Goal: Navigation & Orientation: Go to known website

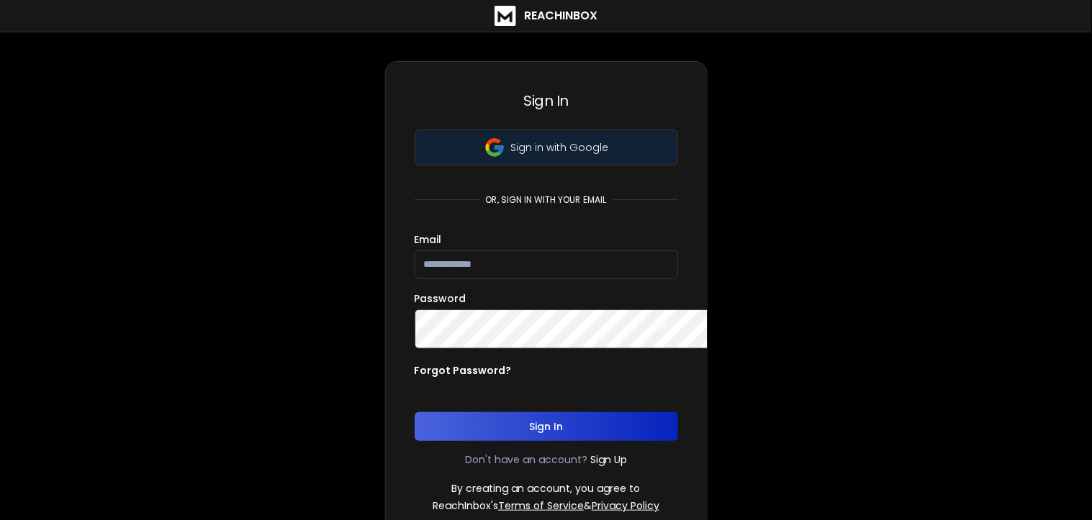
click at [610, 166] on button "Sign in with Google" at bounding box center [546, 148] width 263 height 36
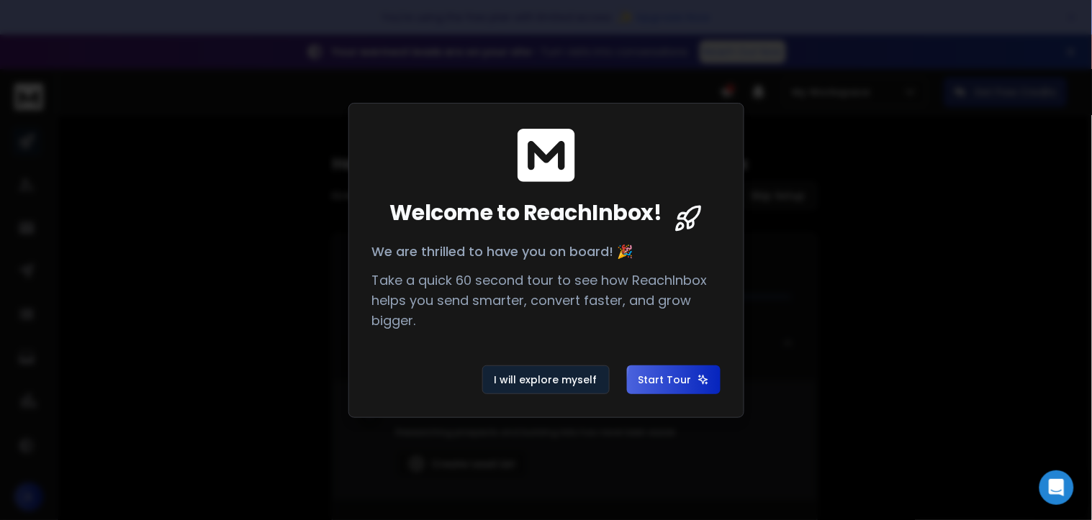
click at [511, 394] on button "I will explore myself" at bounding box center [545, 380] width 127 height 29
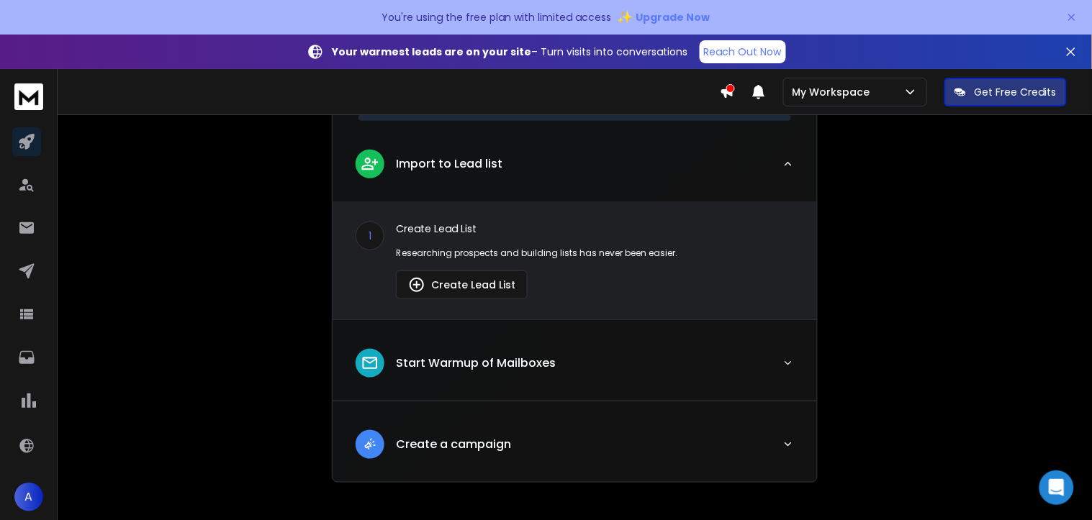
scroll to position [456, 0]
click at [1070, 58] on icon at bounding box center [1071, 51] width 13 height 13
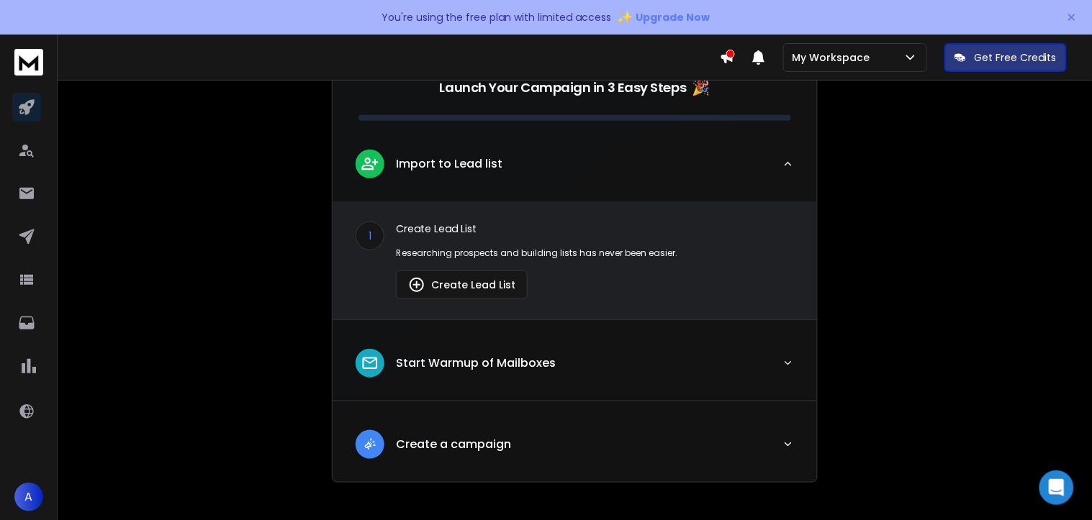
scroll to position [0, 0]
